Goal: Task Accomplishment & Management: Manage account settings

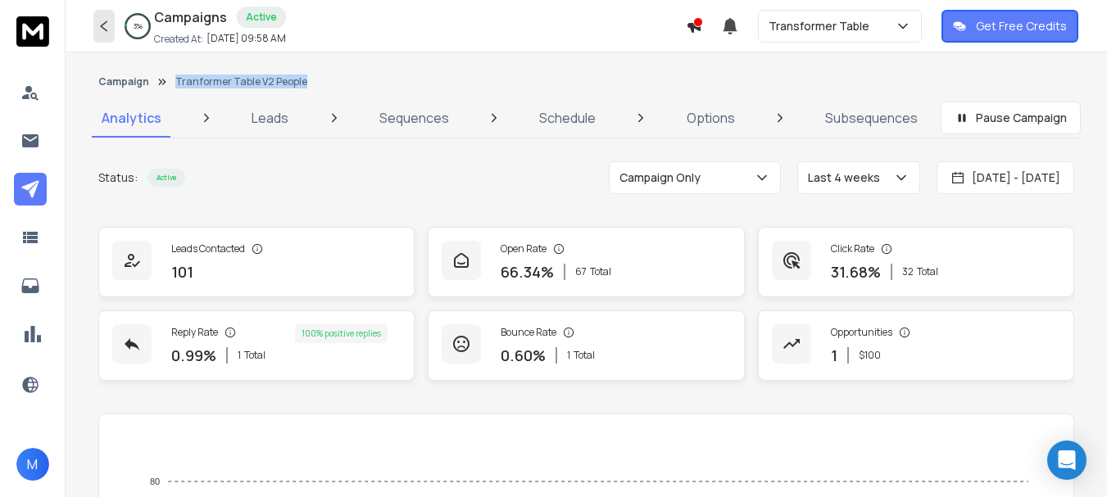
click at [102, 32] on icon at bounding box center [104, 26] width 15 height 15
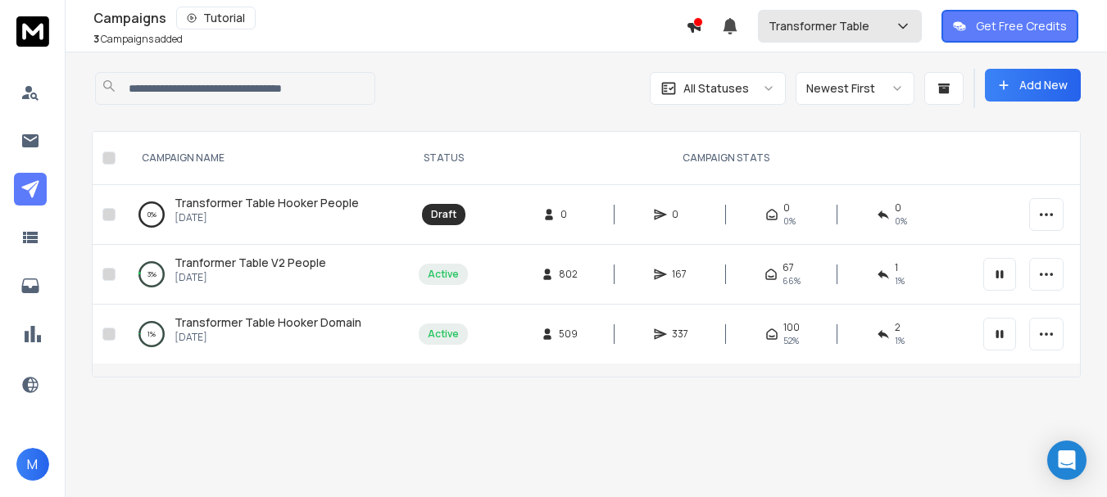
click at [905, 37] on button "Transformer Table" at bounding box center [840, 26] width 164 height 33
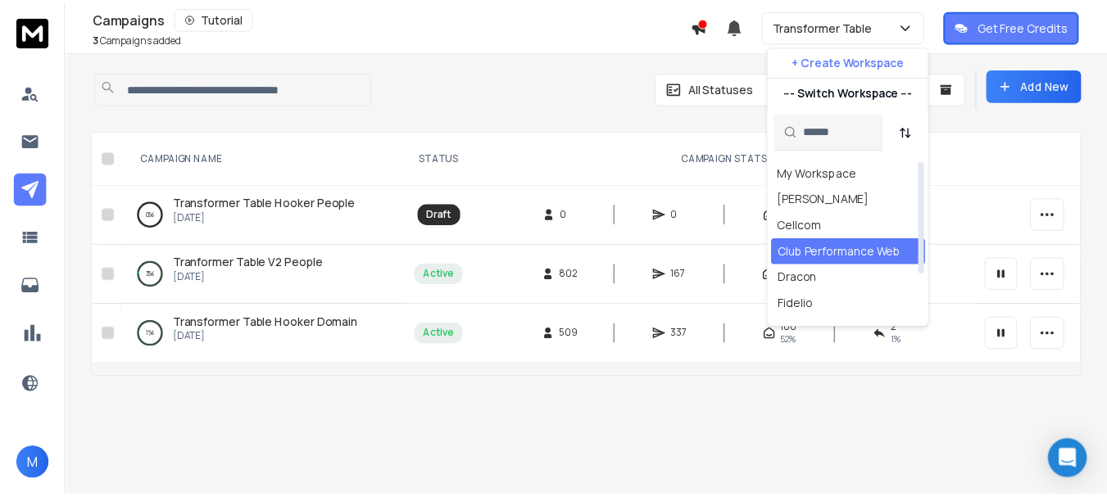
scroll to position [72, 0]
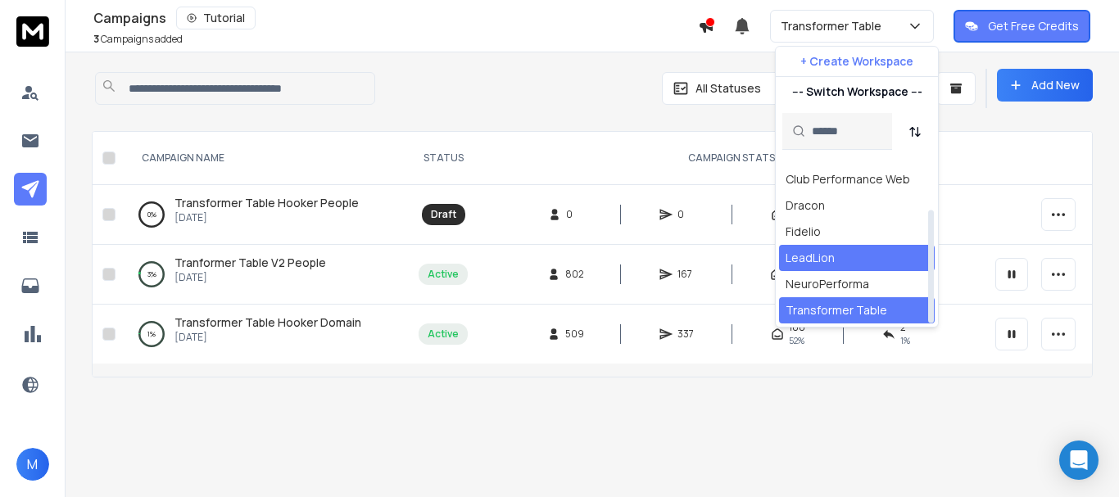
click at [804, 258] on div "LeadLion" at bounding box center [810, 258] width 49 height 16
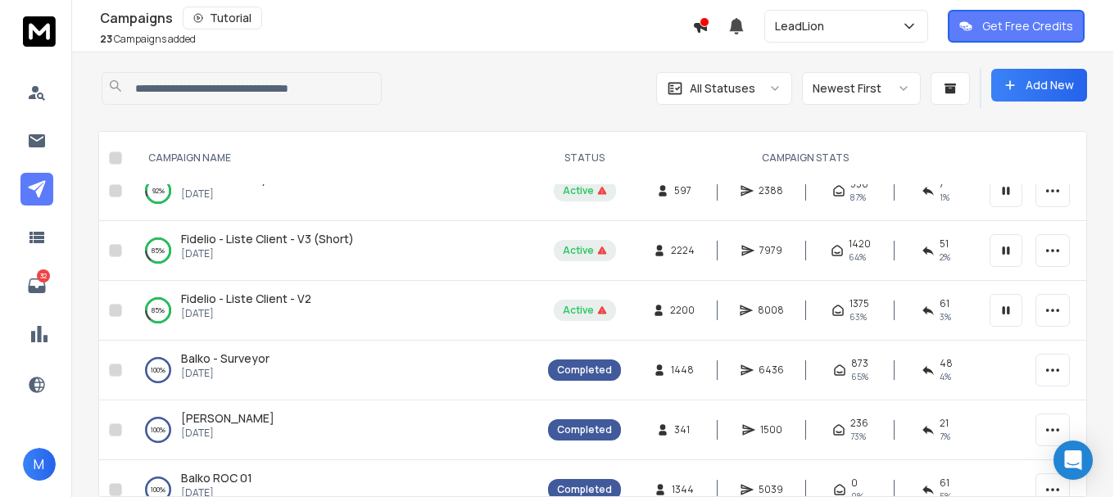
scroll to position [410, 0]
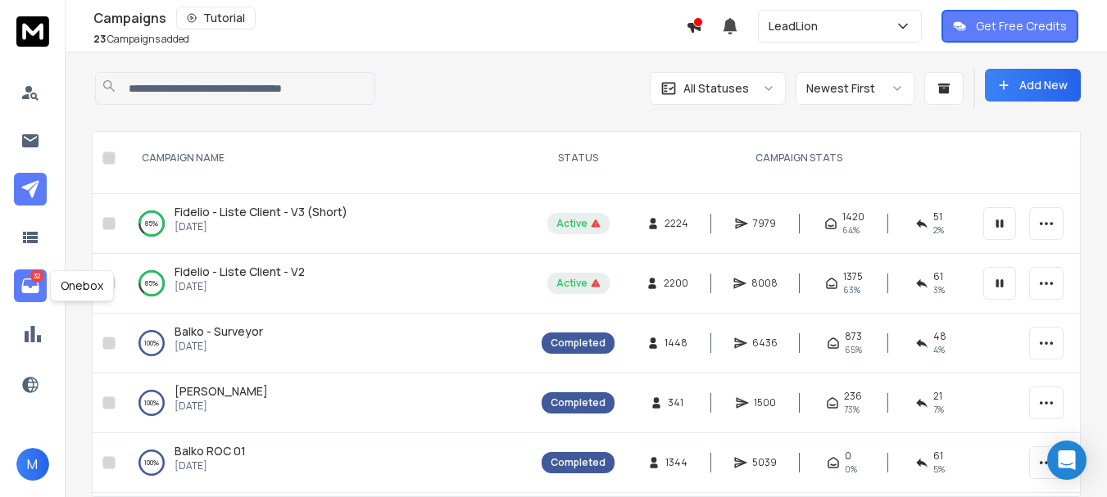
click at [31, 283] on icon at bounding box center [30, 286] width 20 height 20
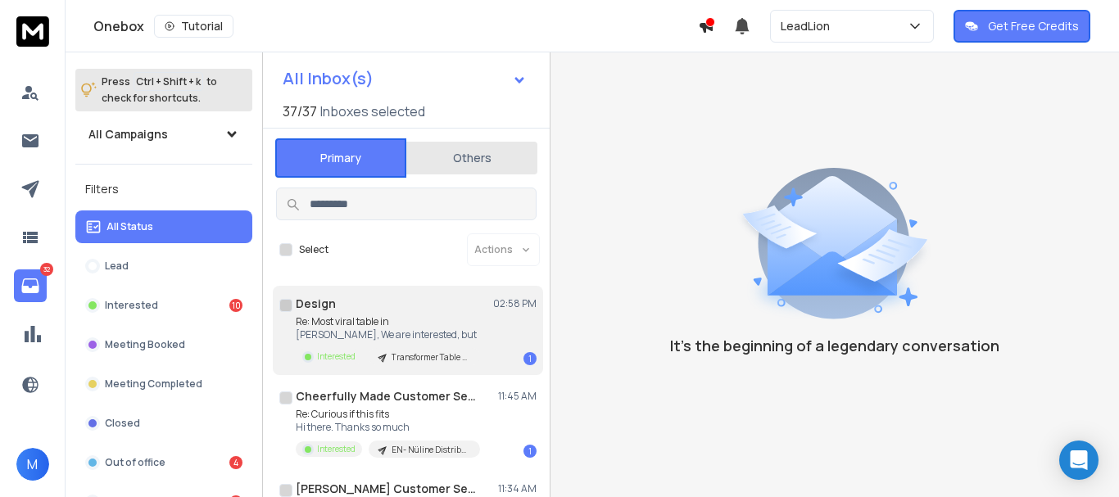
click at [417, 328] on p "Re: Most viral table in" at bounding box center [388, 321] width 184 height 13
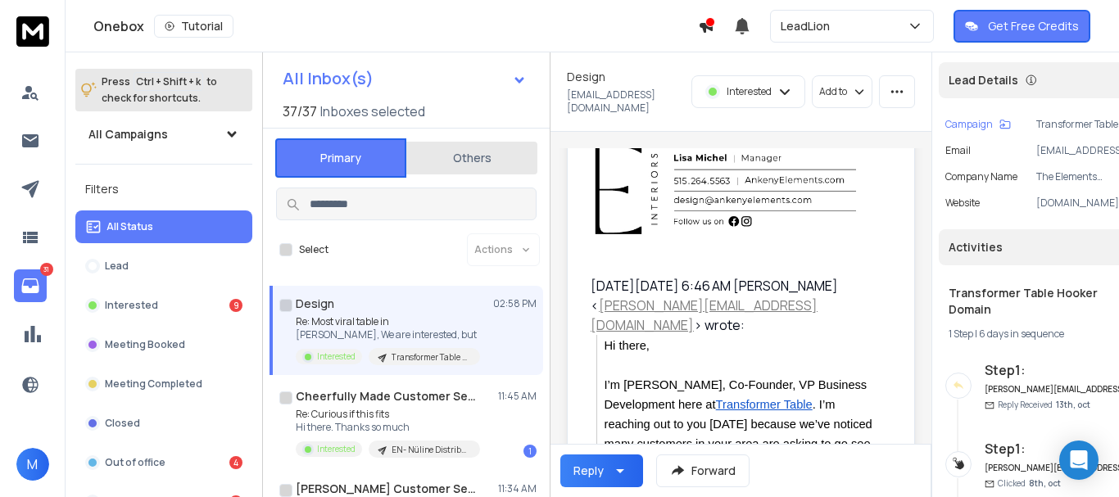
scroll to position [410, 0]
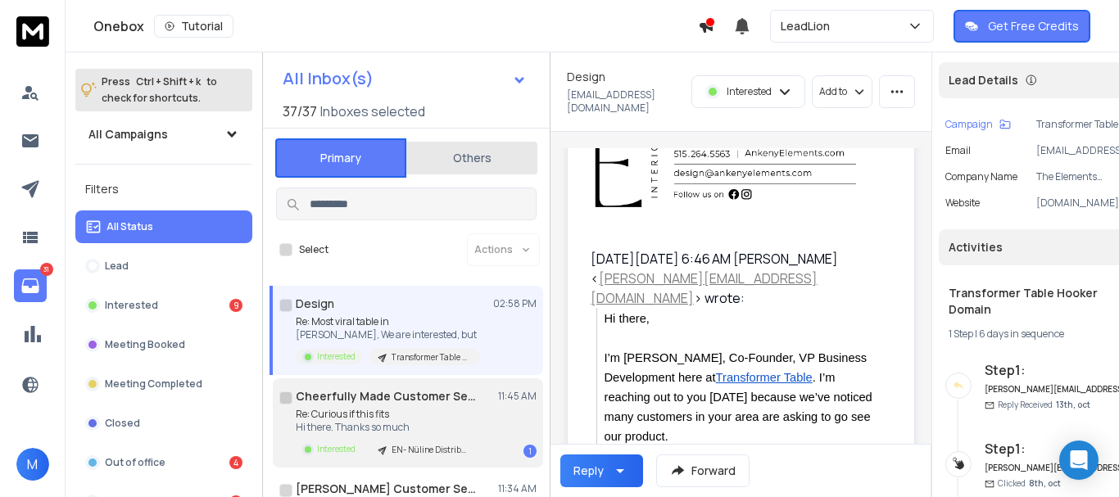
click at [437, 413] on p "Re: Curious if this fits" at bounding box center [388, 414] width 184 height 13
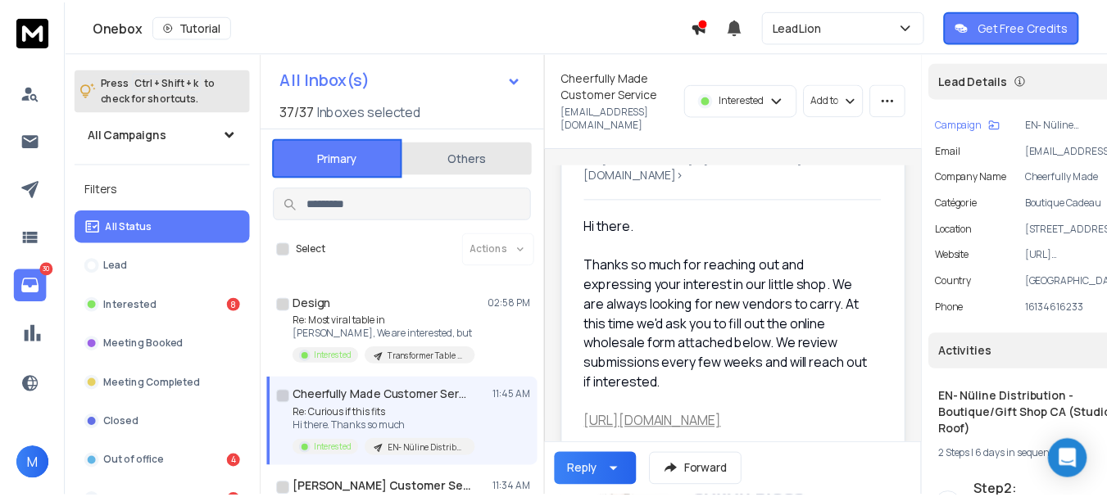
scroll to position [164, 0]
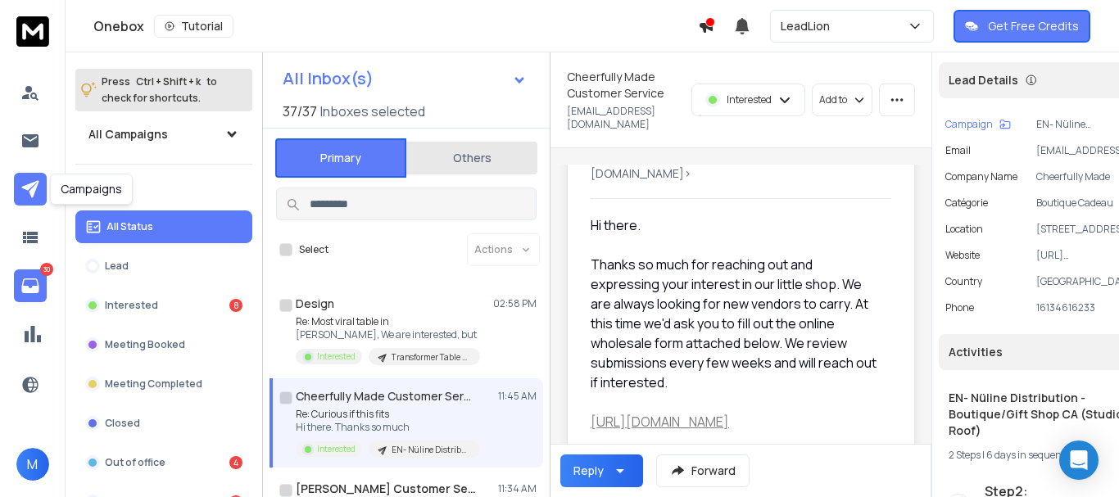
click at [33, 197] on icon at bounding box center [30, 189] width 20 height 20
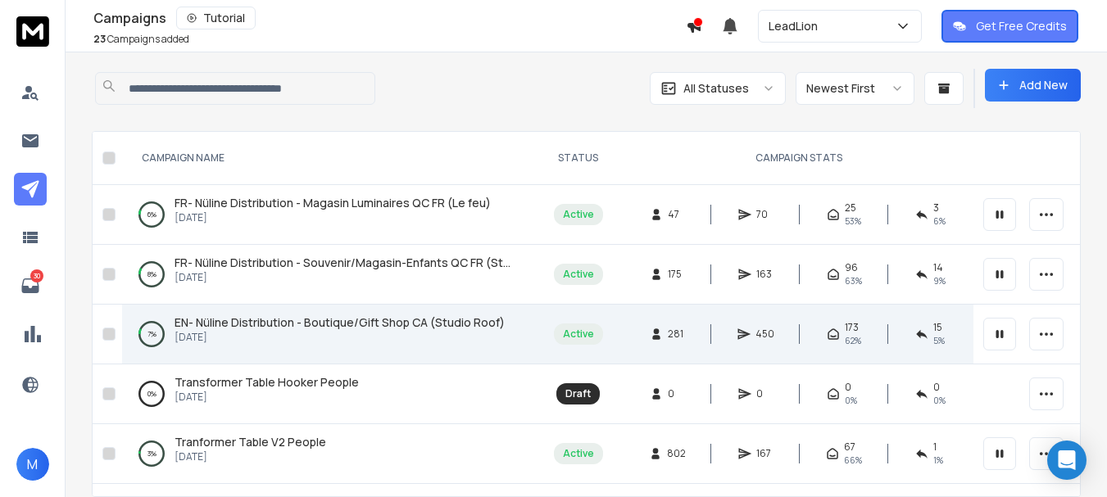
click at [276, 320] on span "EN- Nüline Distribution - Boutique/Gift Shop CA (Studio Roof)" at bounding box center [340, 323] width 330 height 16
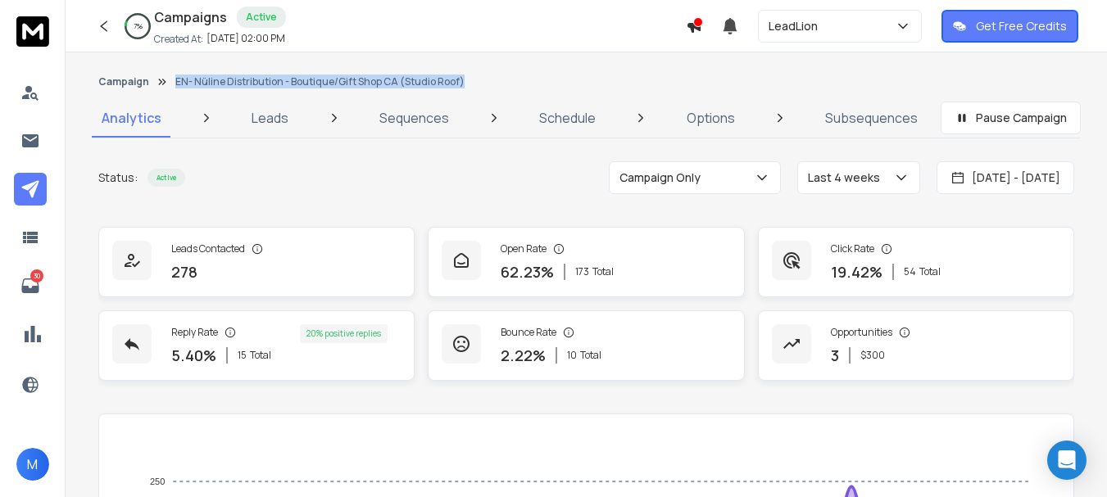
drag, startPoint x: 455, startPoint y: 79, endPoint x: 175, endPoint y: 80, distance: 279.4
click at [175, 80] on div "Campaign EN- Nüline Distribution - Boutique/Gift Shop CA (Studio Roof)" at bounding box center [586, 81] width 976 height 13
copy p "EN- Nüline Distribution - Boutique/Gift Shop CA (Studio Roof)"
click at [101, 29] on icon at bounding box center [104, 26] width 15 height 15
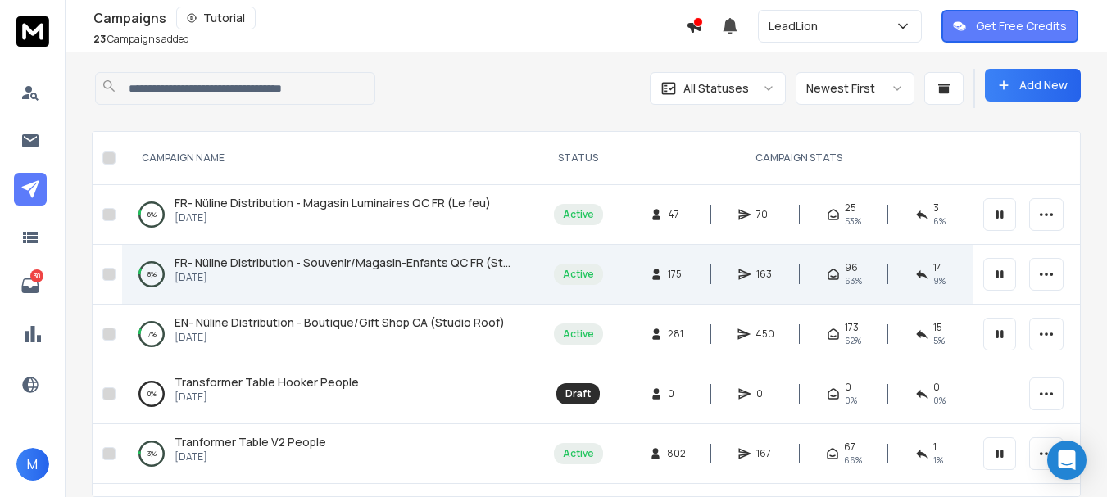
click at [268, 264] on span "FR- Nüline Distribution - Souvenir/Magasin-Enfants QC FR (Studio Roof)" at bounding box center [368, 263] width 386 height 16
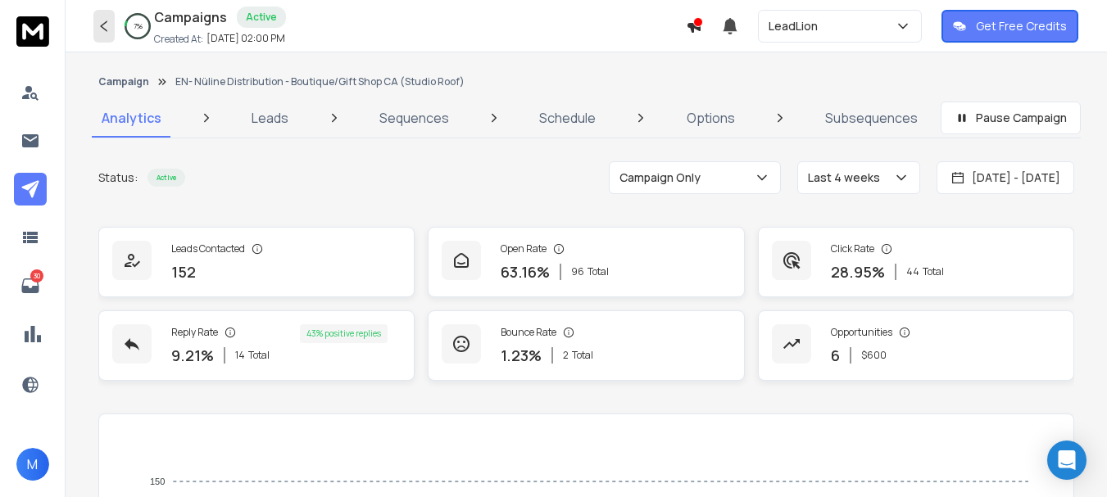
click at [101, 21] on icon at bounding box center [104, 26] width 15 height 15
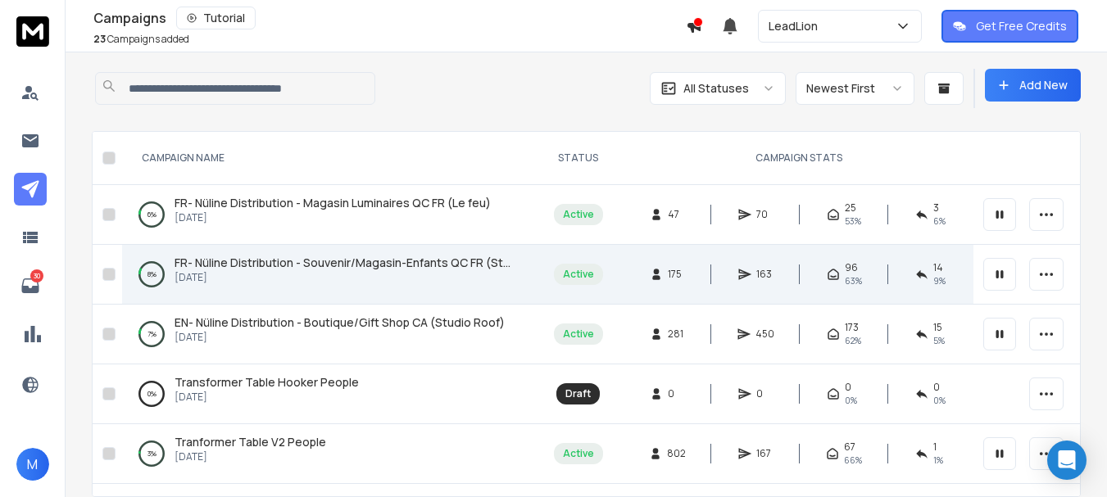
click at [245, 260] on span "FR- Nüline Distribution - Souvenir/Magasin-Enfants QC FR (Studio Roof)" at bounding box center [368, 263] width 386 height 16
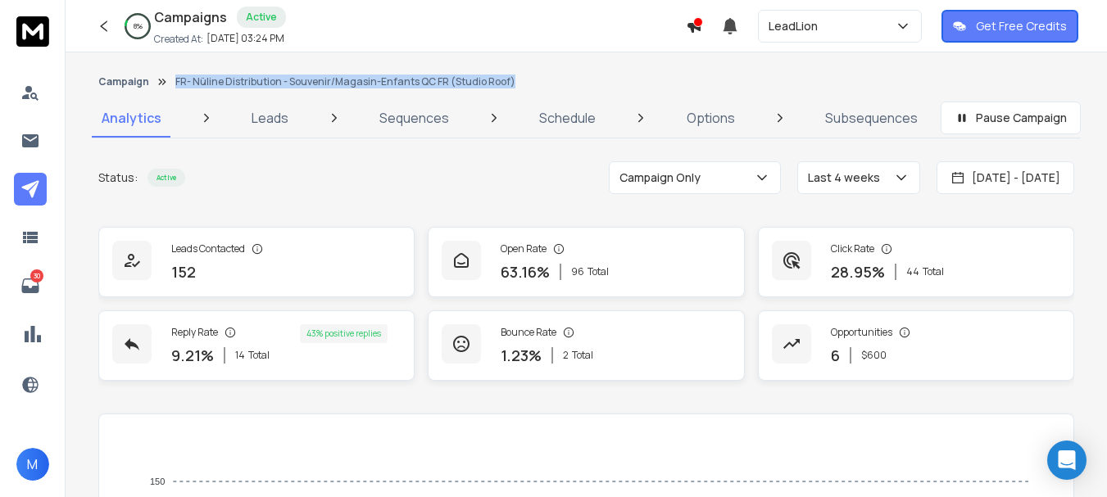
drag, startPoint x: 505, startPoint y: 79, endPoint x: 173, endPoint y: 84, distance: 331.8
click at [173, 84] on div "Campaign FR- Nüline Distribution - Souvenir/Magasin-Enfants QC FR (Studio Roof)" at bounding box center [586, 81] width 976 height 13
copy p "FR- Nüline Distribution - Souvenir/Magasin-Enfants QC FR (Studio Roof)"
click at [1000, 178] on button "[DATE] - [DATE]" at bounding box center [1005, 177] width 138 height 33
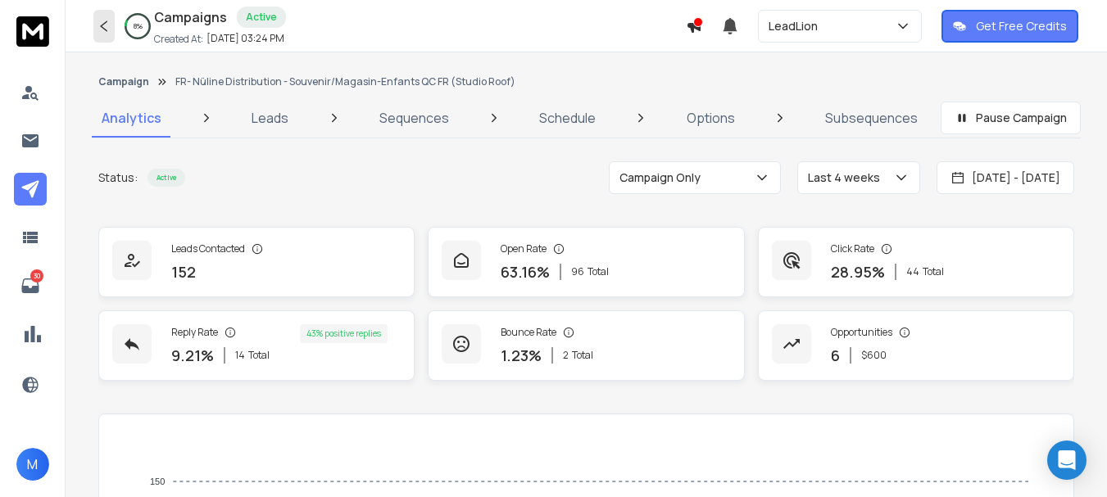
click at [103, 25] on icon at bounding box center [104, 26] width 15 height 15
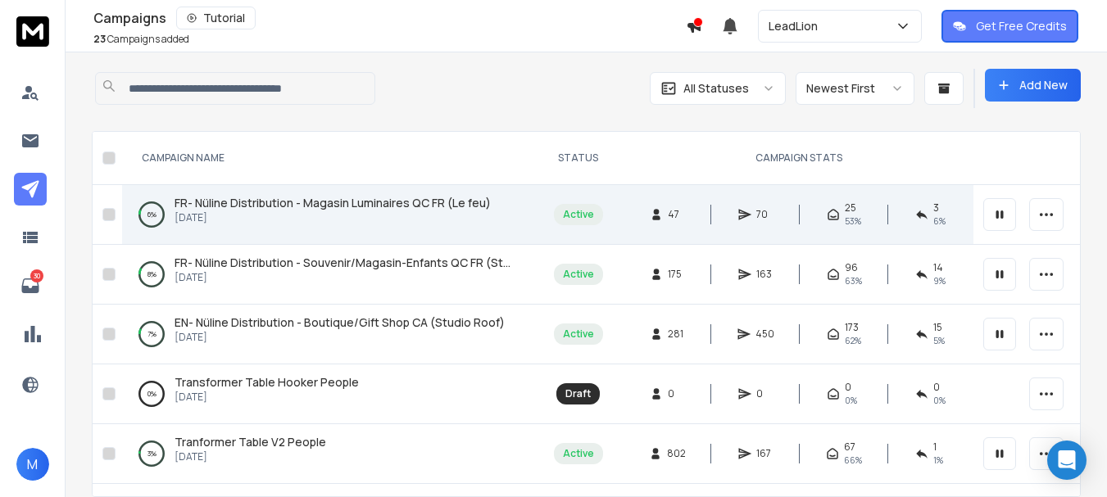
click at [316, 201] on span "FR- Nüline Distribution - Magasin Luminaires QC FR (Le feu)" at bounding box center [333, 203] width 316 height 16
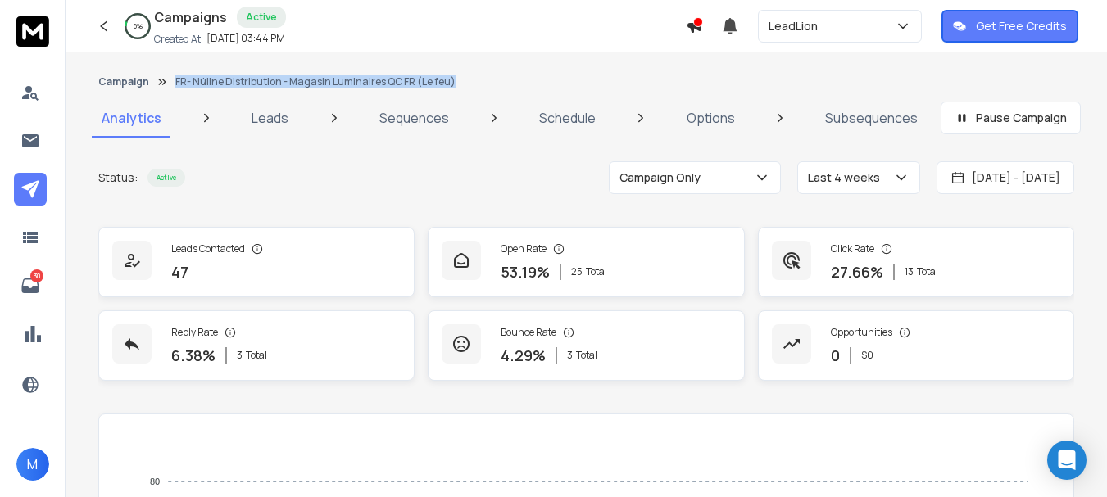
drag, startPoint x: 444, startPoint y: 79, endPoint x: 173, endPoint y: 77, distance: 271.2
click at [173, 77] on div "Campaign FR- Nüline Distribution - Magasin Luminaires QC FR (Le feu)" at bounding box center [586, 81] width 976 height 13
copy p "FR- Nüline Distribution - Magasin Luminaires QC FR (Le feu)"
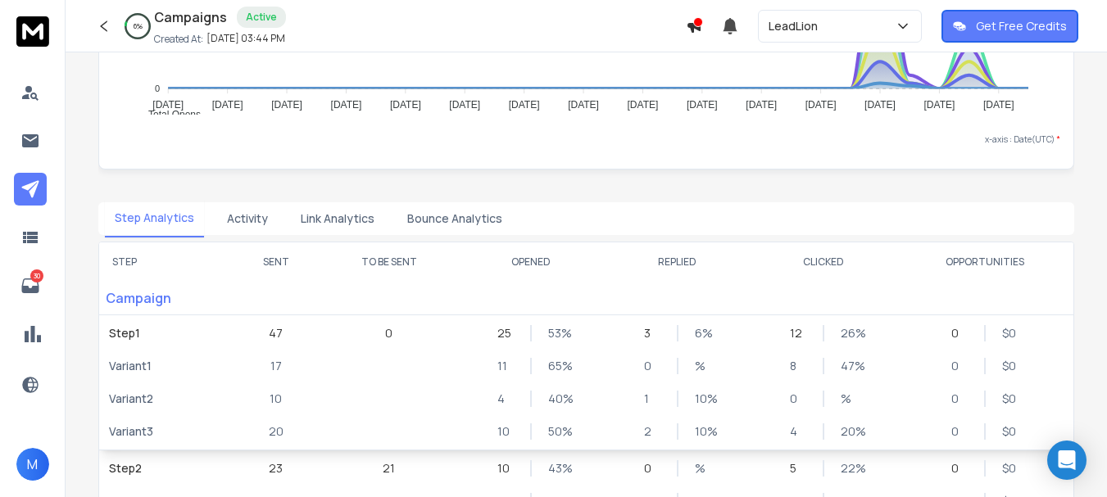
scroll to position [662, 0]
